Goal: Navigation & Orientation: Find specific page/section

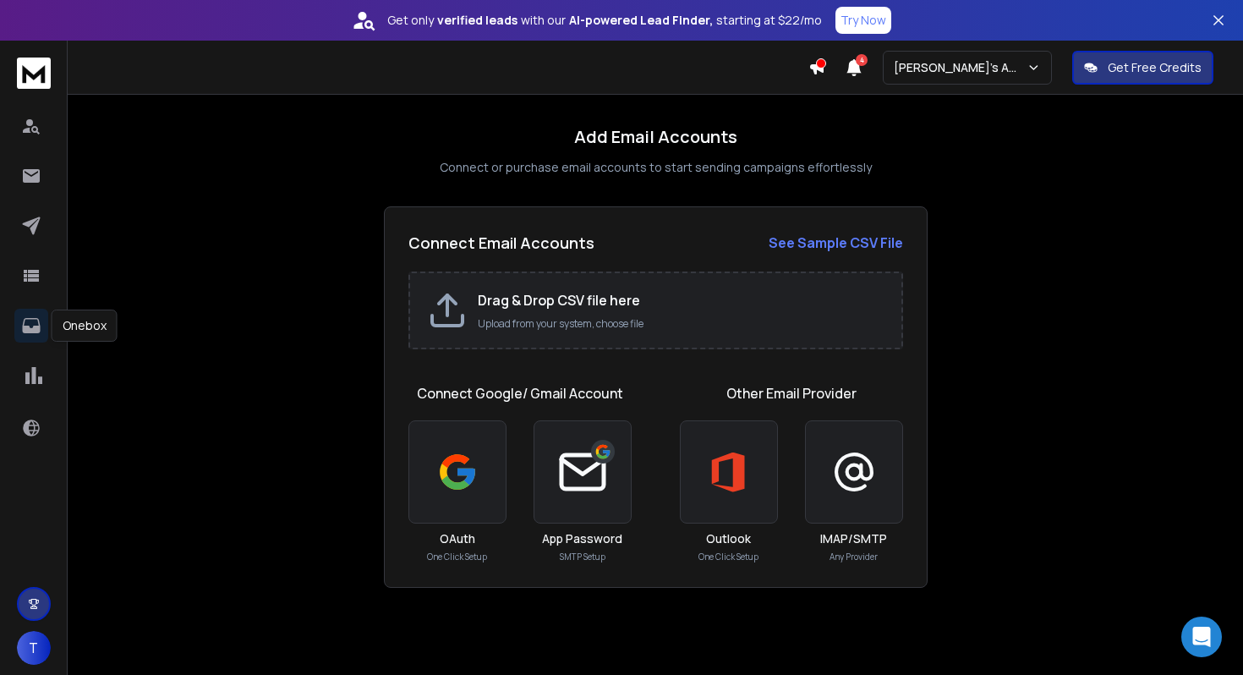
click at [33, 324] on icon at bounding box center [31, 325] width 20 height 20
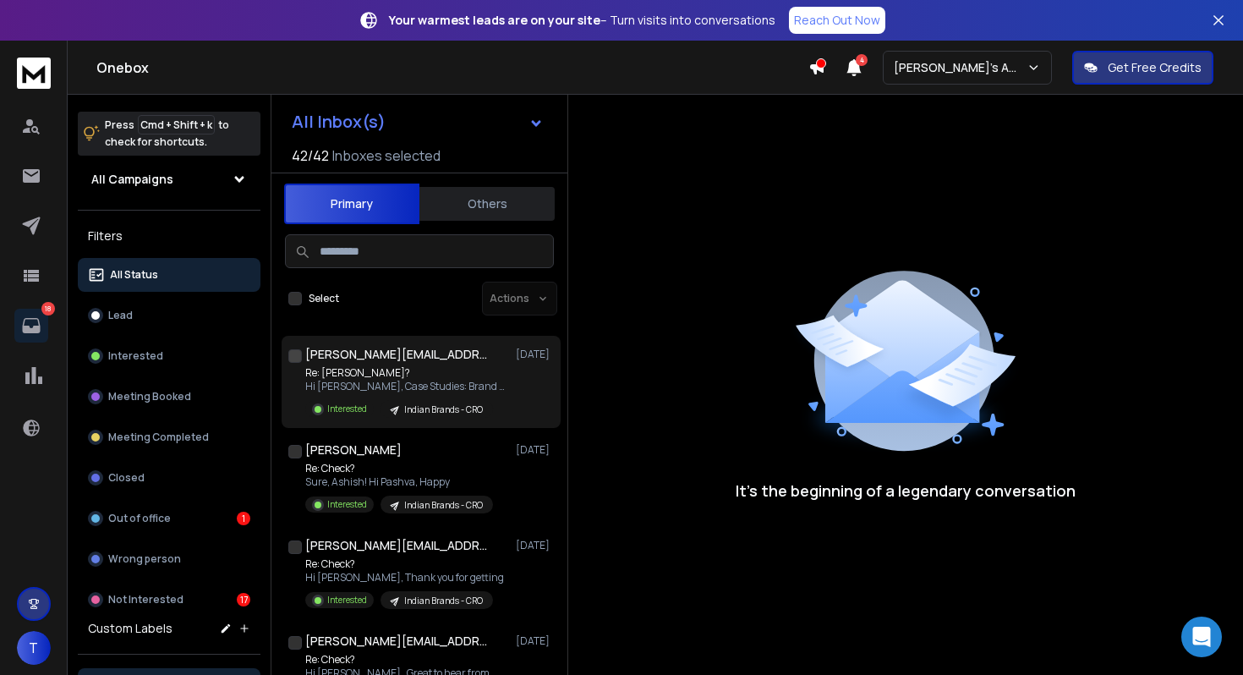
click at [379, 391] on p "Hi [PERSON_NAME], Case Studies: Brand closest" at bounding box center [406, 387] width 203 height 14
